Goal: Find specific page/section: Find specific page/section

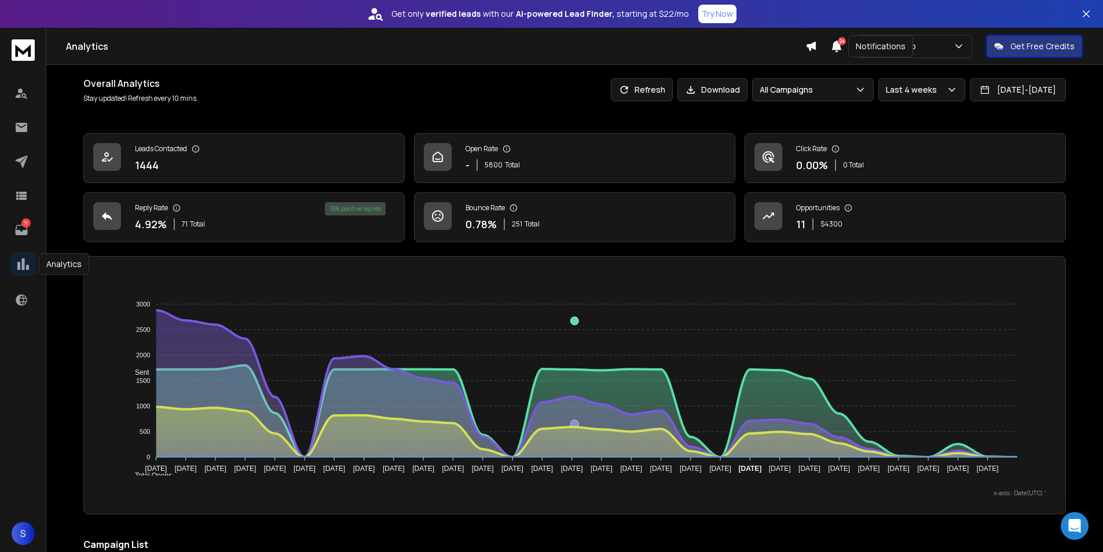
click at [842, 41] on span "24" at bounding box center [842, 41] width 8 height 8
click at [30, 262] on icon at bounding box center [22, 263] width 17 height 17
click at [29, 267] on icon at bounding box center [22, 263] width 17 height 17
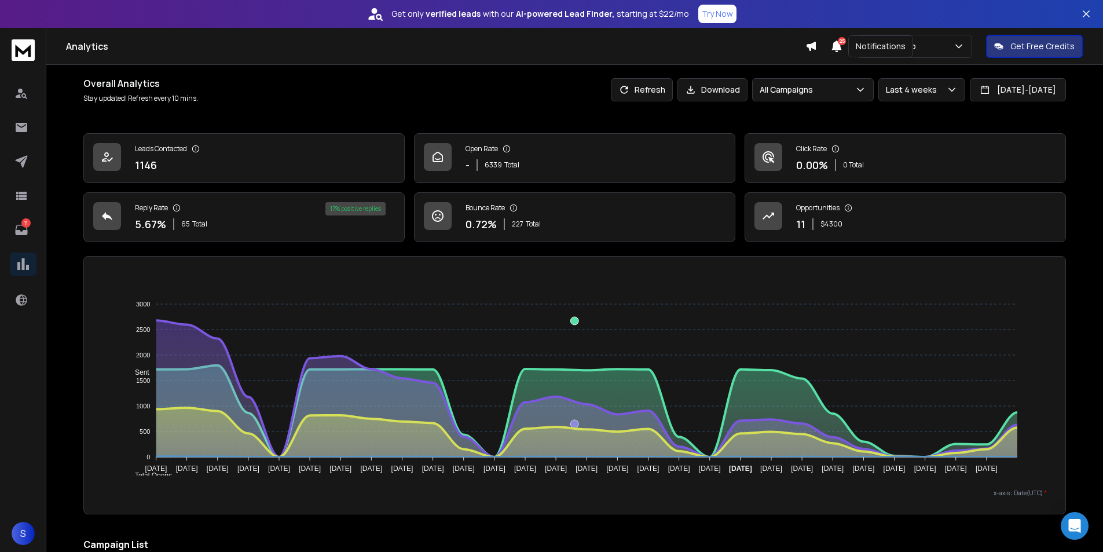
click at [838, 41] on icon at bounding box center [837, 47] width 12 height 12
click at [20, 227] on icon at bounding box center [21, 230] width 14 height 14
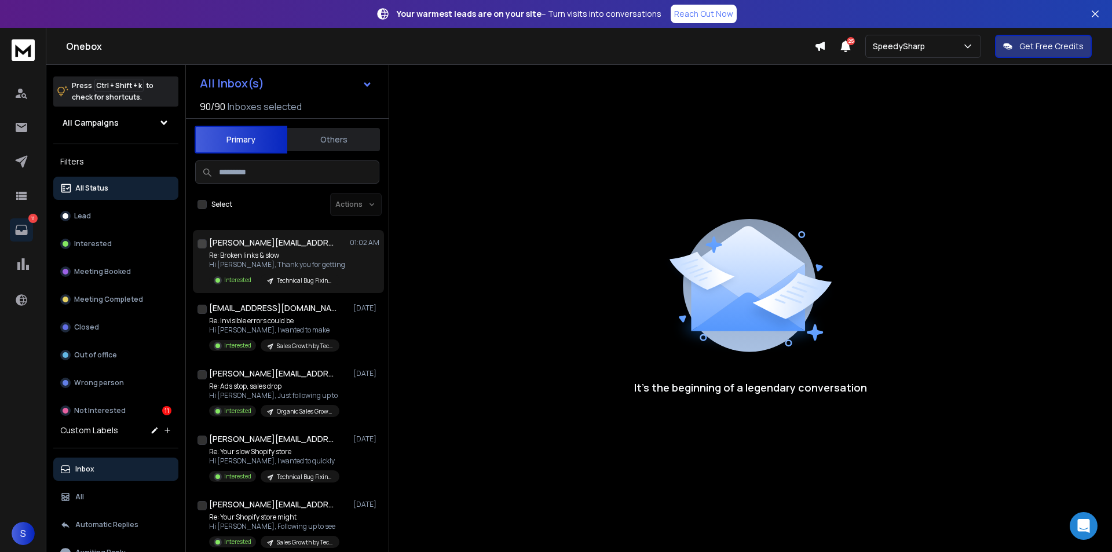
click at [256, 250] on div "lisa@postpartumpantyparty.com 01:02 AM Re: Broken links & slow Hi Lisa, Thank y…" at bounding box center [294, 261] width 170 height 49
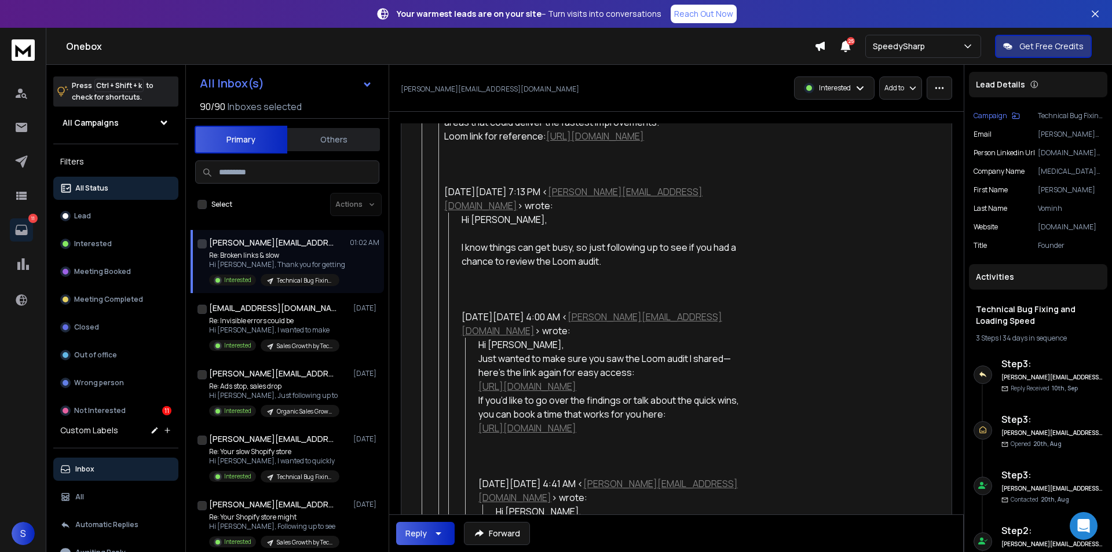
scroll to position [579, 0]
